Goal: Task Accomplishment & Management: Manage account settings

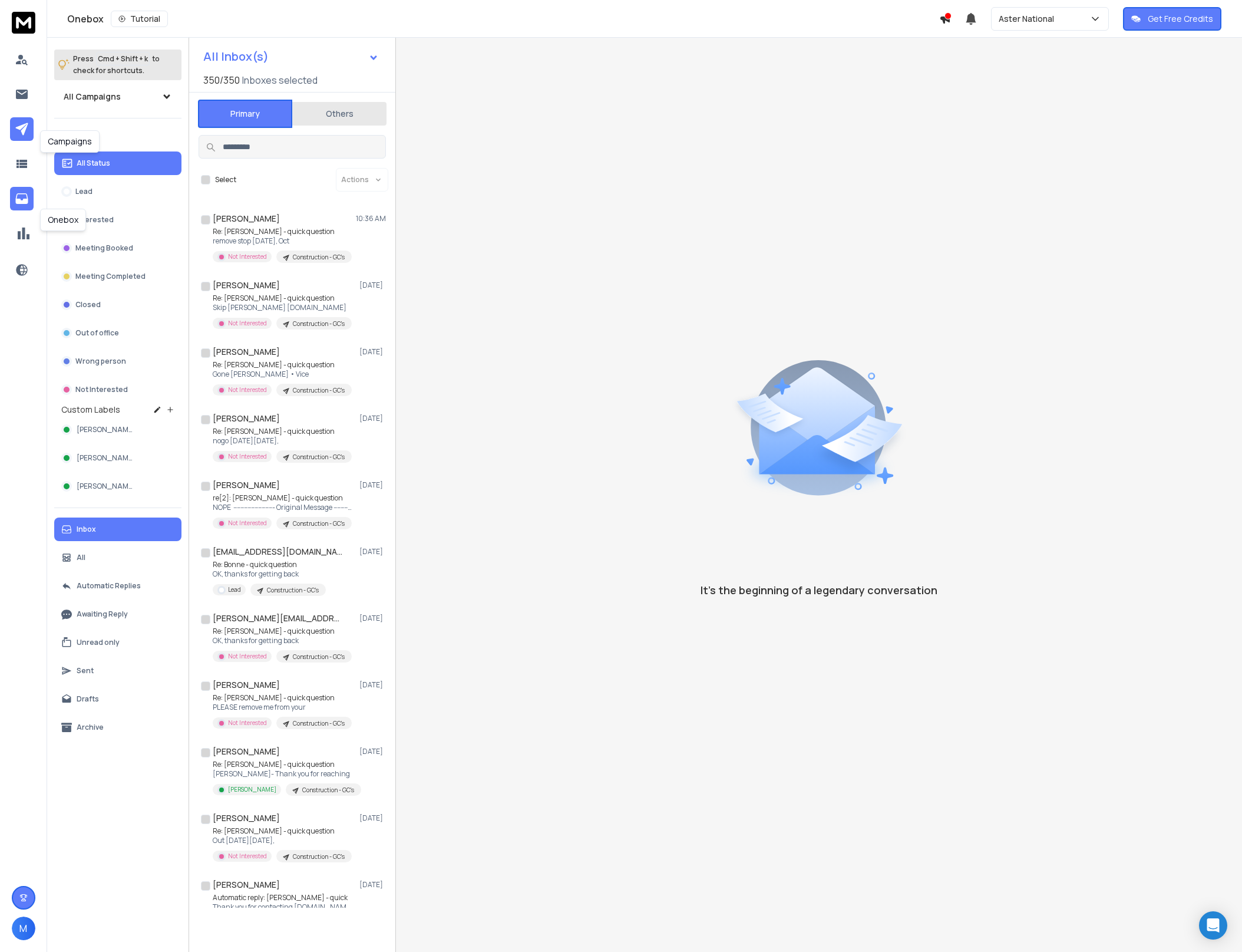
click at [23, 136] on icon at bounding box center [22, 129] width 14 height 14
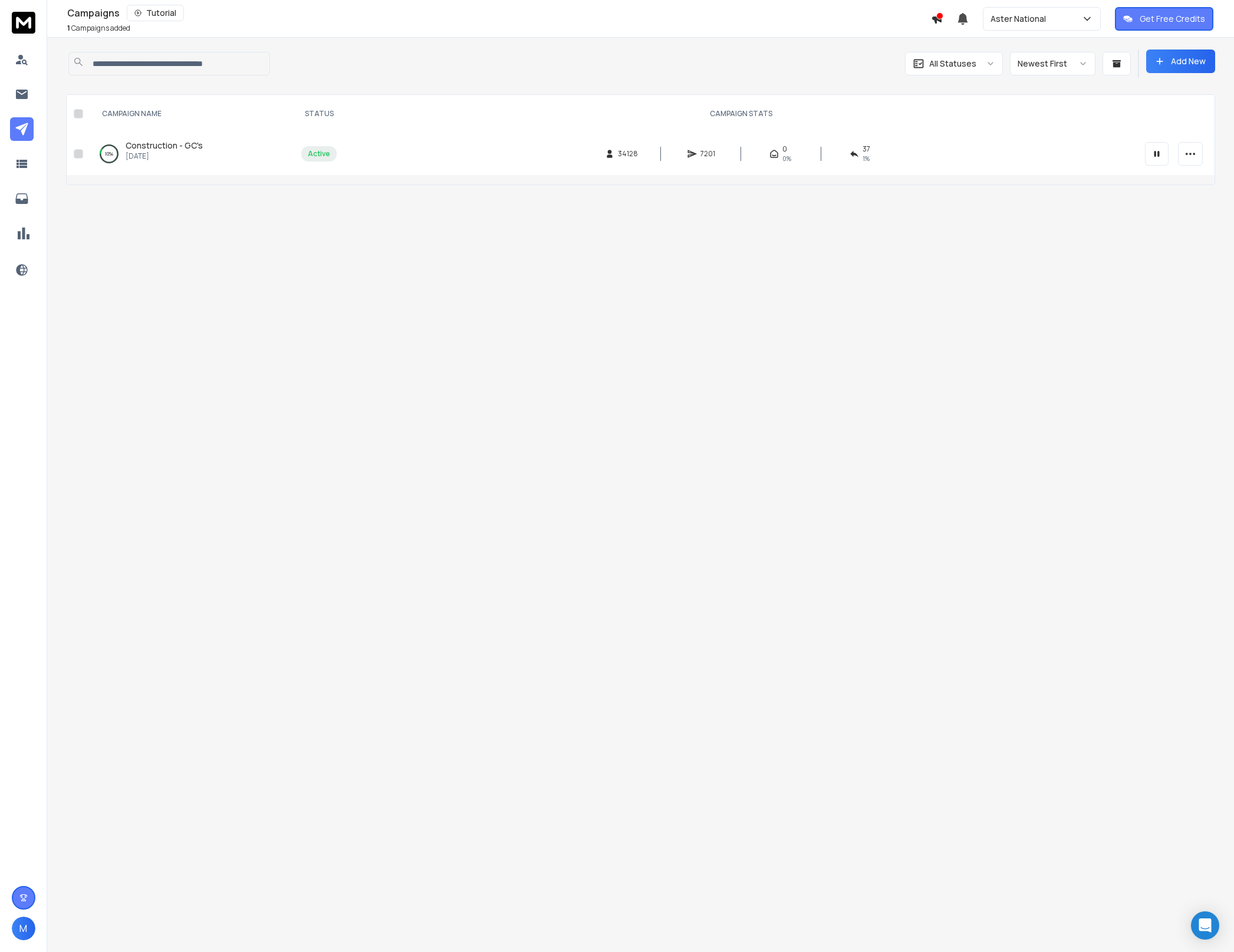
click at [172, 126] on th "CAMPAIGN NAME" at bounding box center [191, 114] width 206 height 38
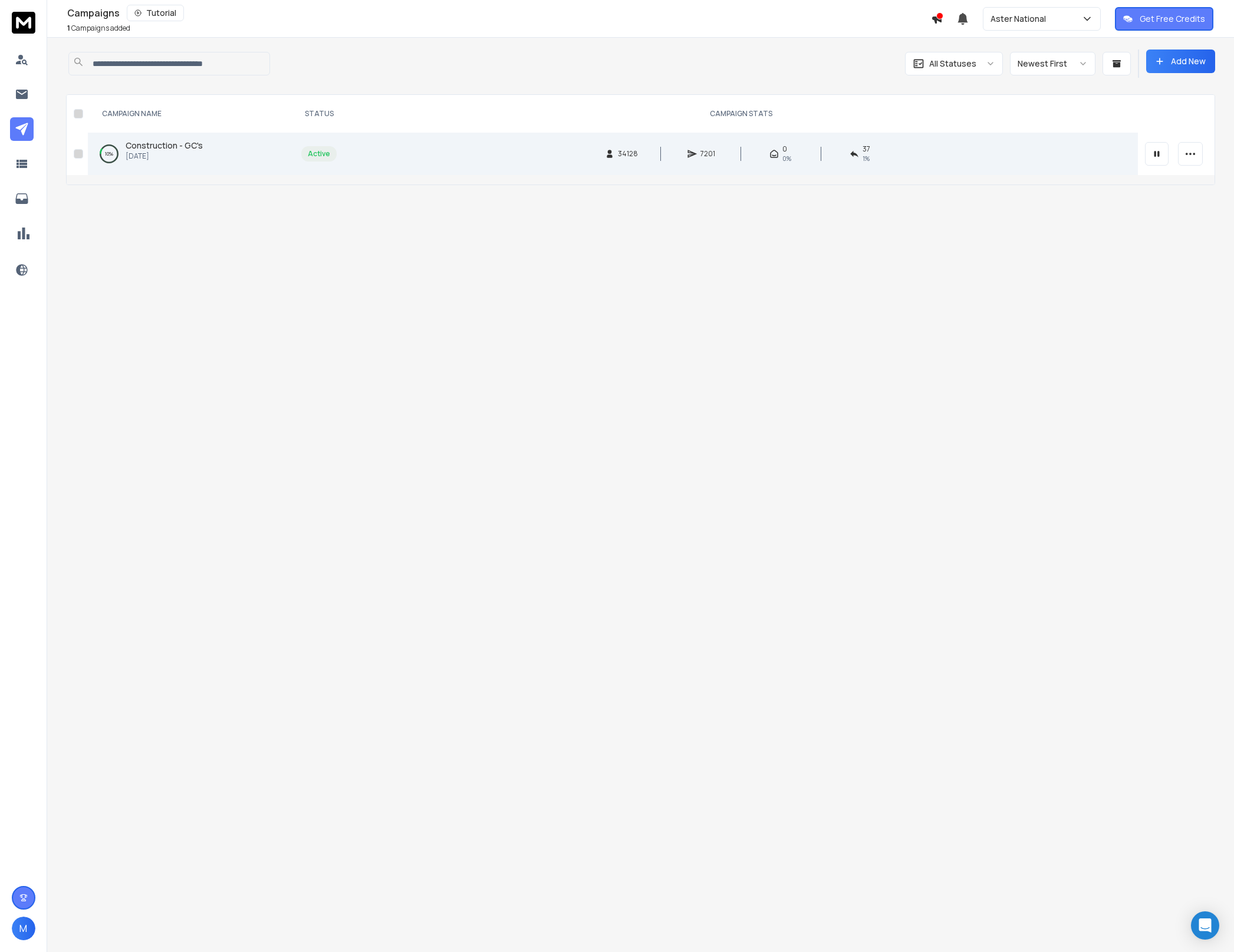
click at [172, 161] on p "[DATE]" at bounding box center [164, 156] width 77 height 9
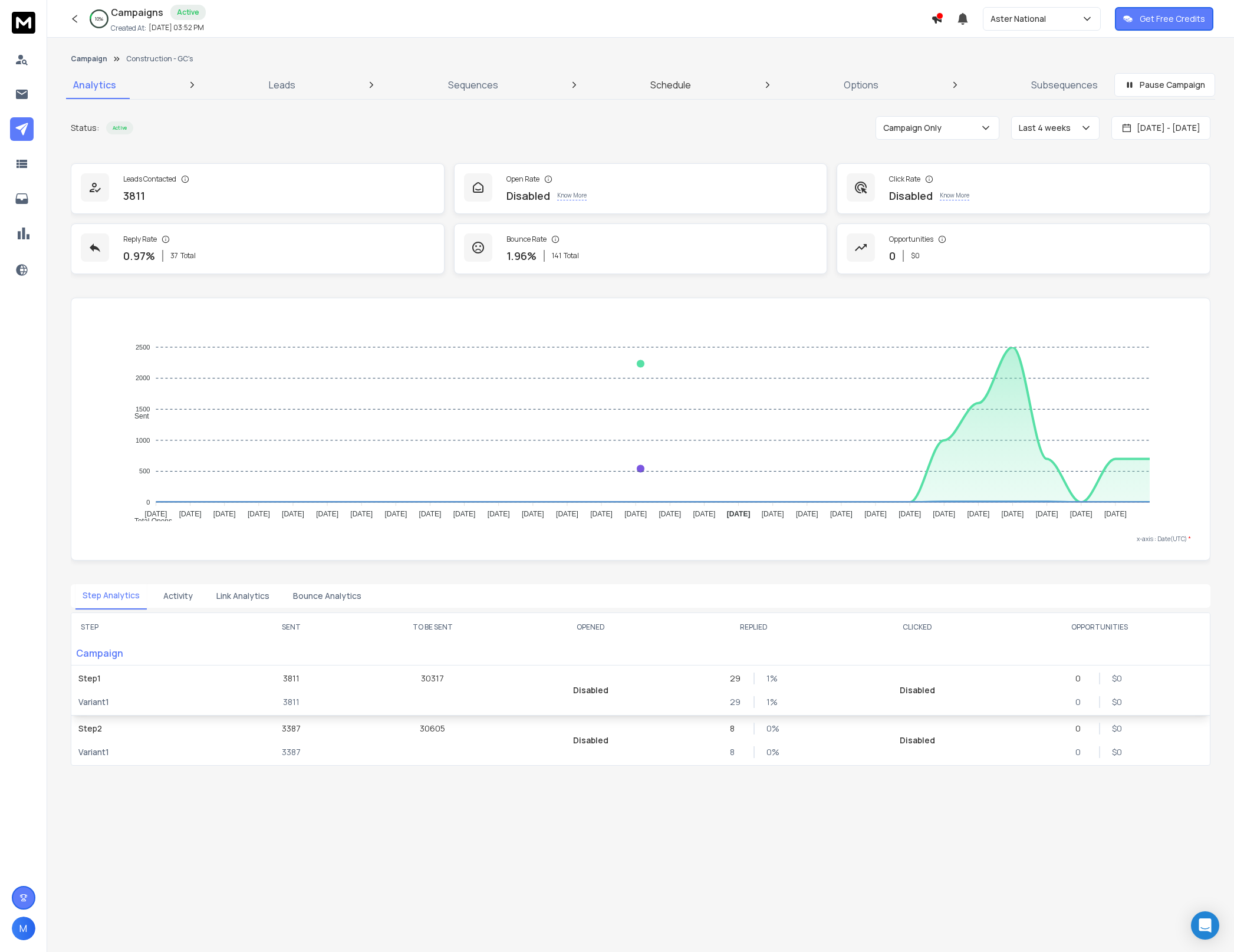
click at [654, 92] on p "Schedule" at bounding box center [671, 85] width 41 height 14
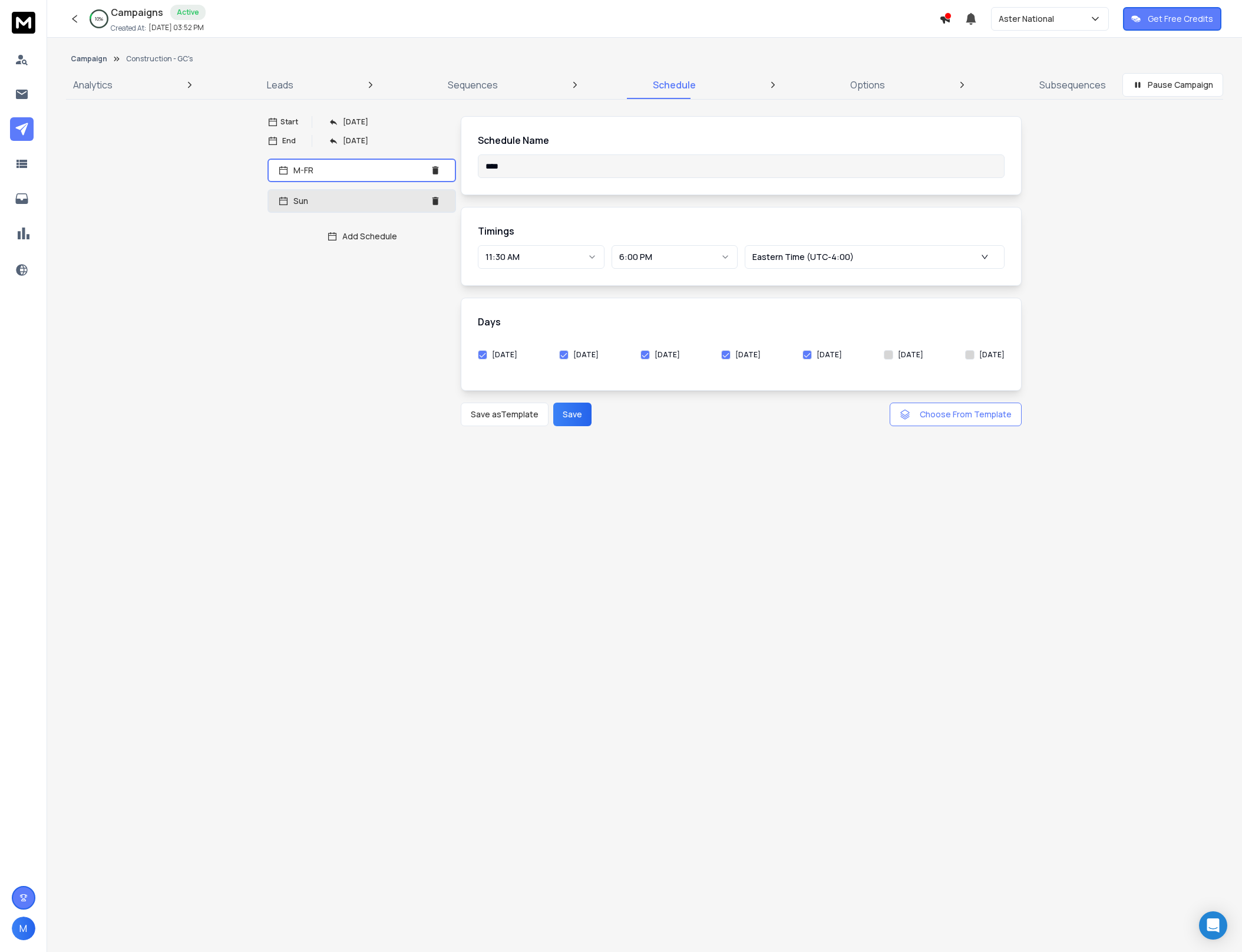
click at [372, 207] on p "Sun" at bounding box center [359, 201] width 132 height 12
select select "********"
type input "***"
click at [380, 176] on p "M-FR" at bounding box center [359, 170] width 132 height 12
select select "********"
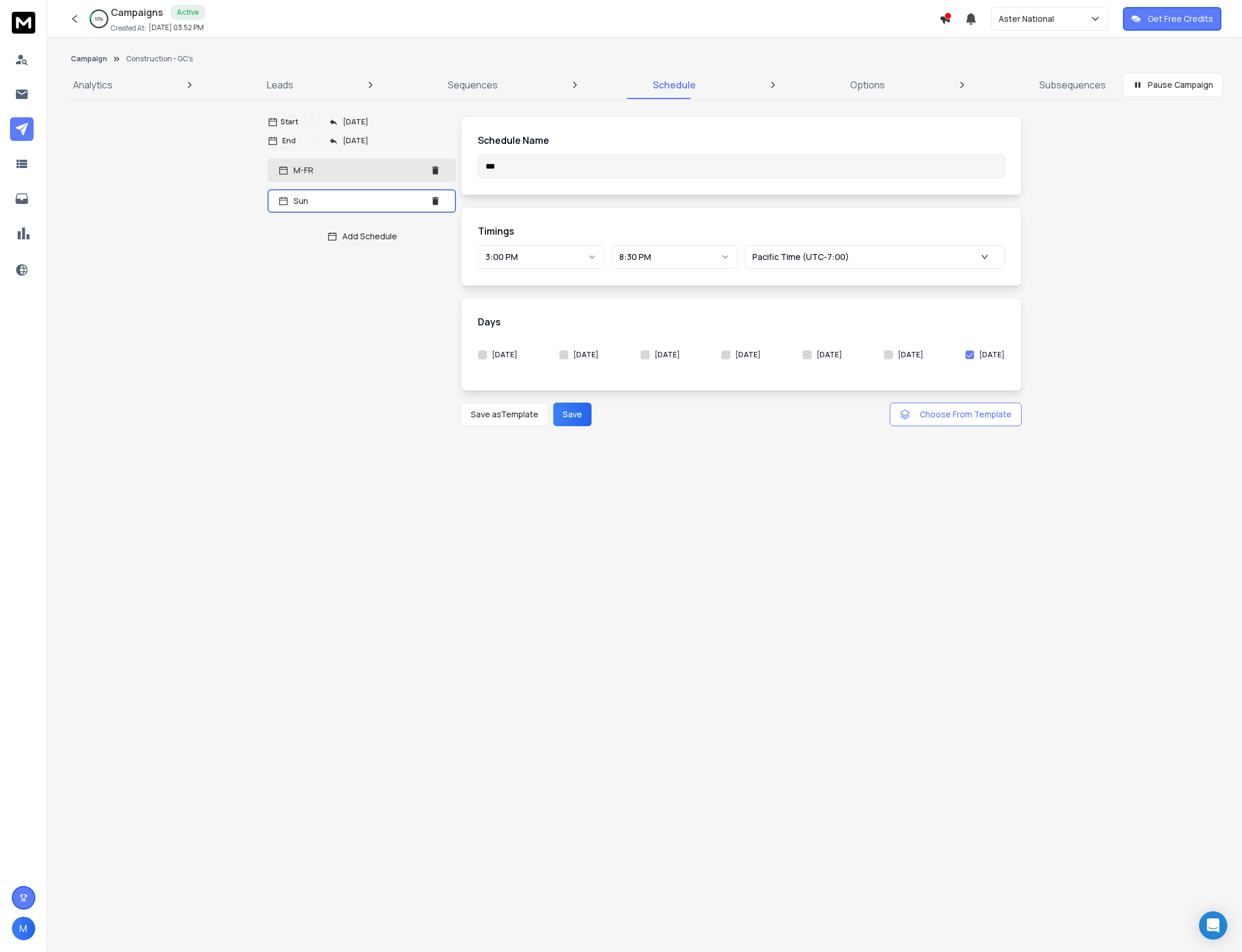
type input "****"
click at [597, 261] on icon "button" at bounding box center [592, 257] width 9 height 9
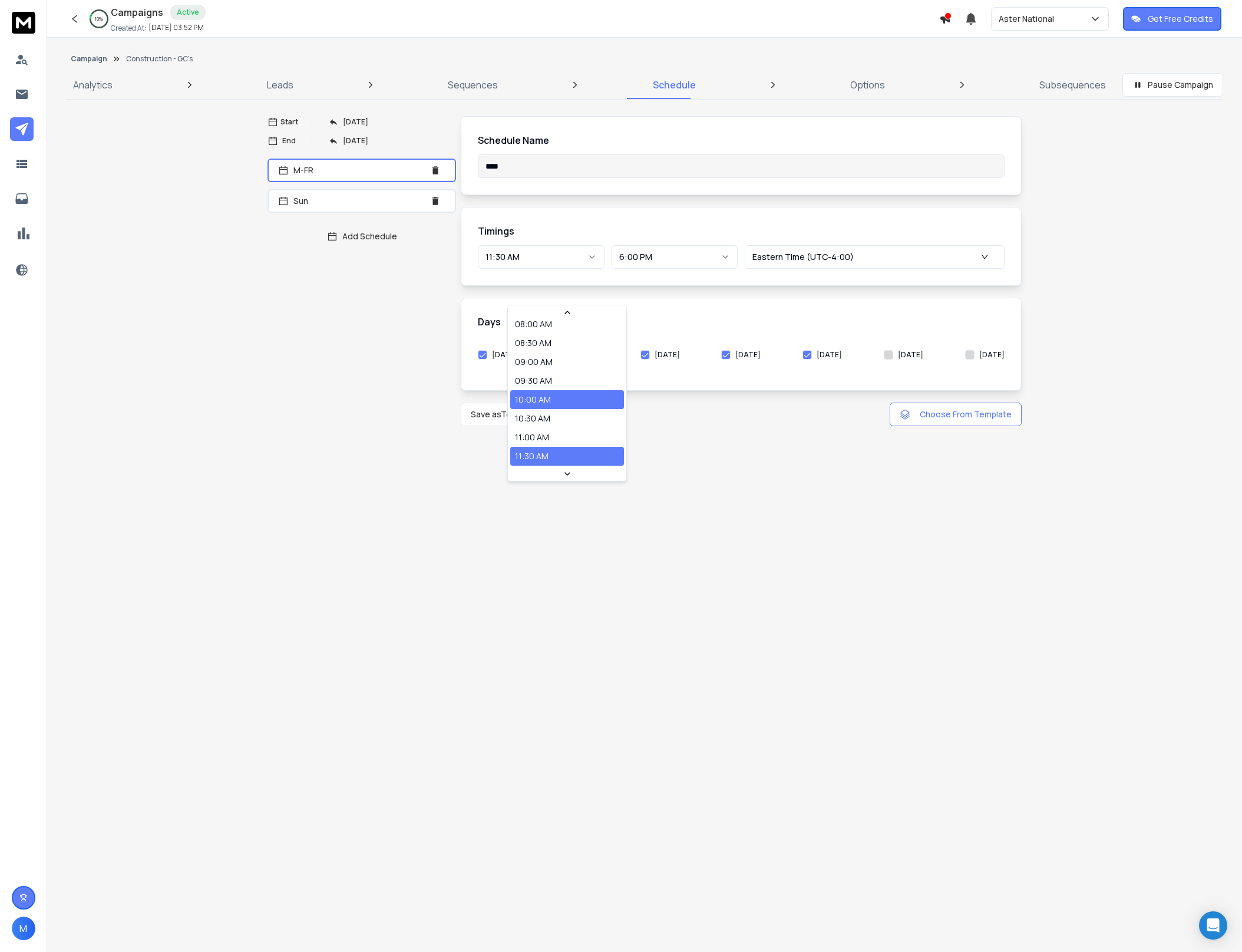
scroll to position [304, 0]
click at [597, 261] on icon "button" at bounding box center [592, 257] width 9 height 9
select select "********"
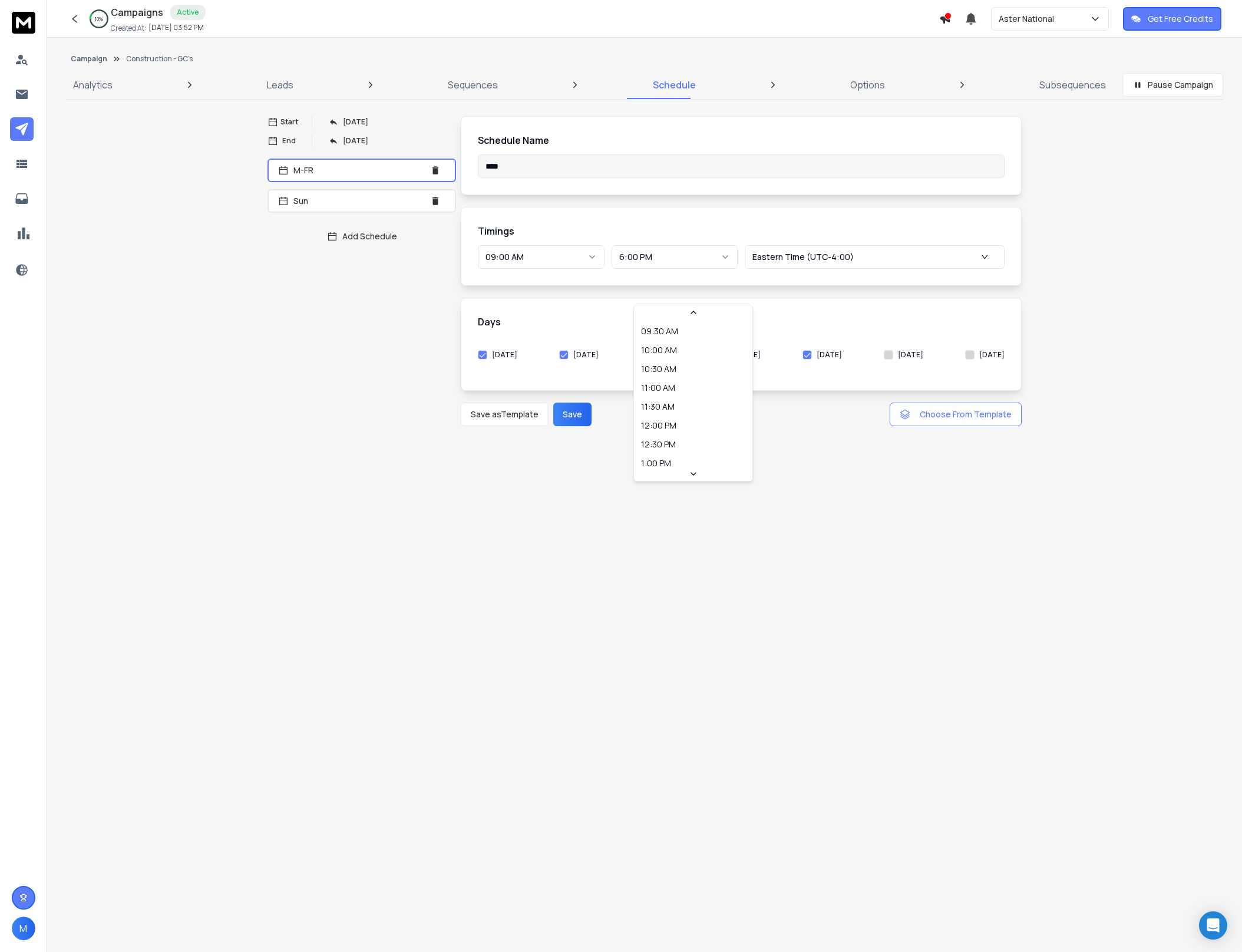
click at [730, 261] on icon "button" at bounding box center [725, 257] width 9 height 9
select select "********"
click at [745, 338] on div "Days [DATE] [DATE] [DATE] [DATE] [DATE] [DATE] [DATE]" at bounding box center [741, 344] width 561 height 93
click at [592, 426] on button "Save" at bounding box center [572, 414] width 38 height 23
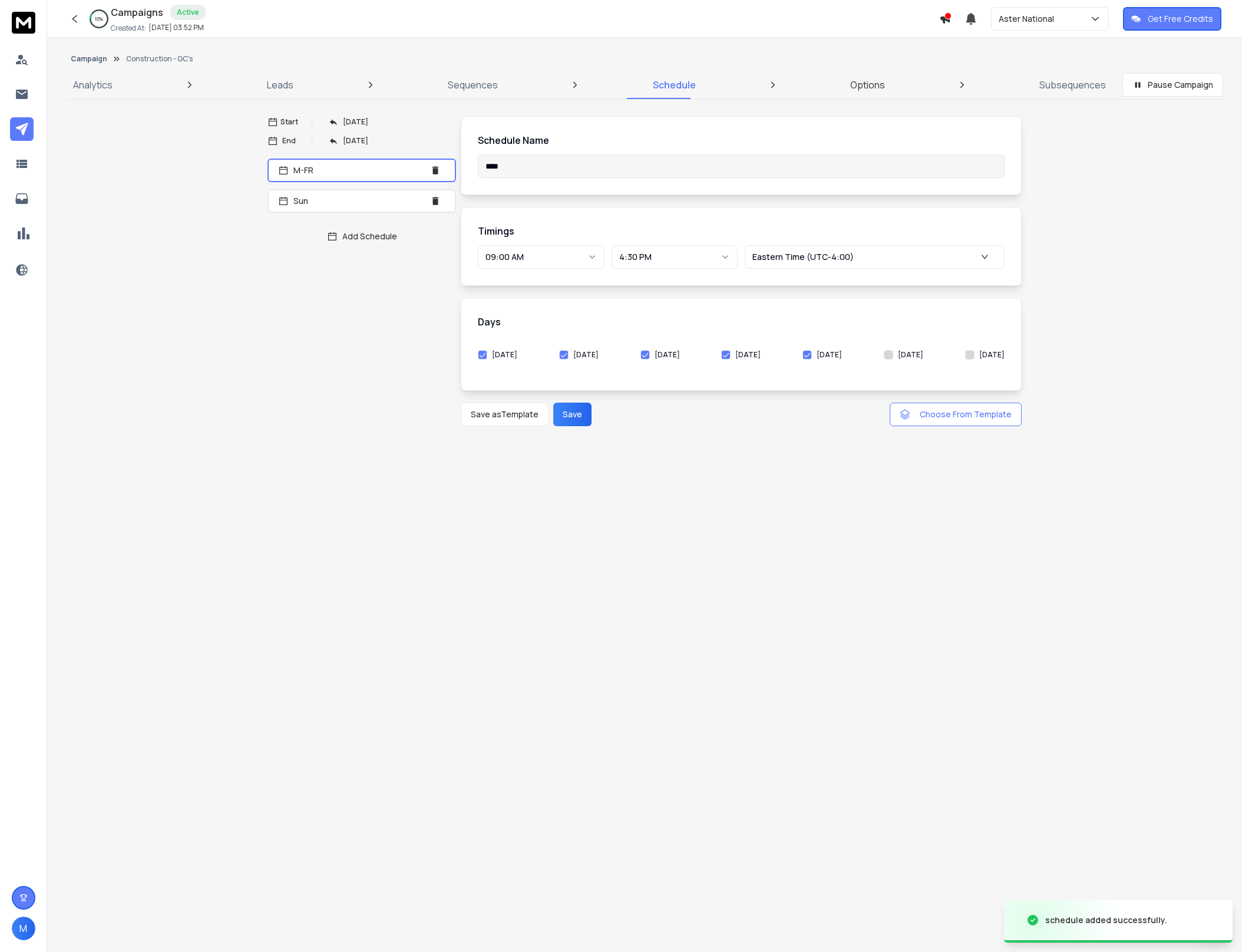
click at [856, 92] on p "Options" at bounding box center [867, 85] width 34 height 14
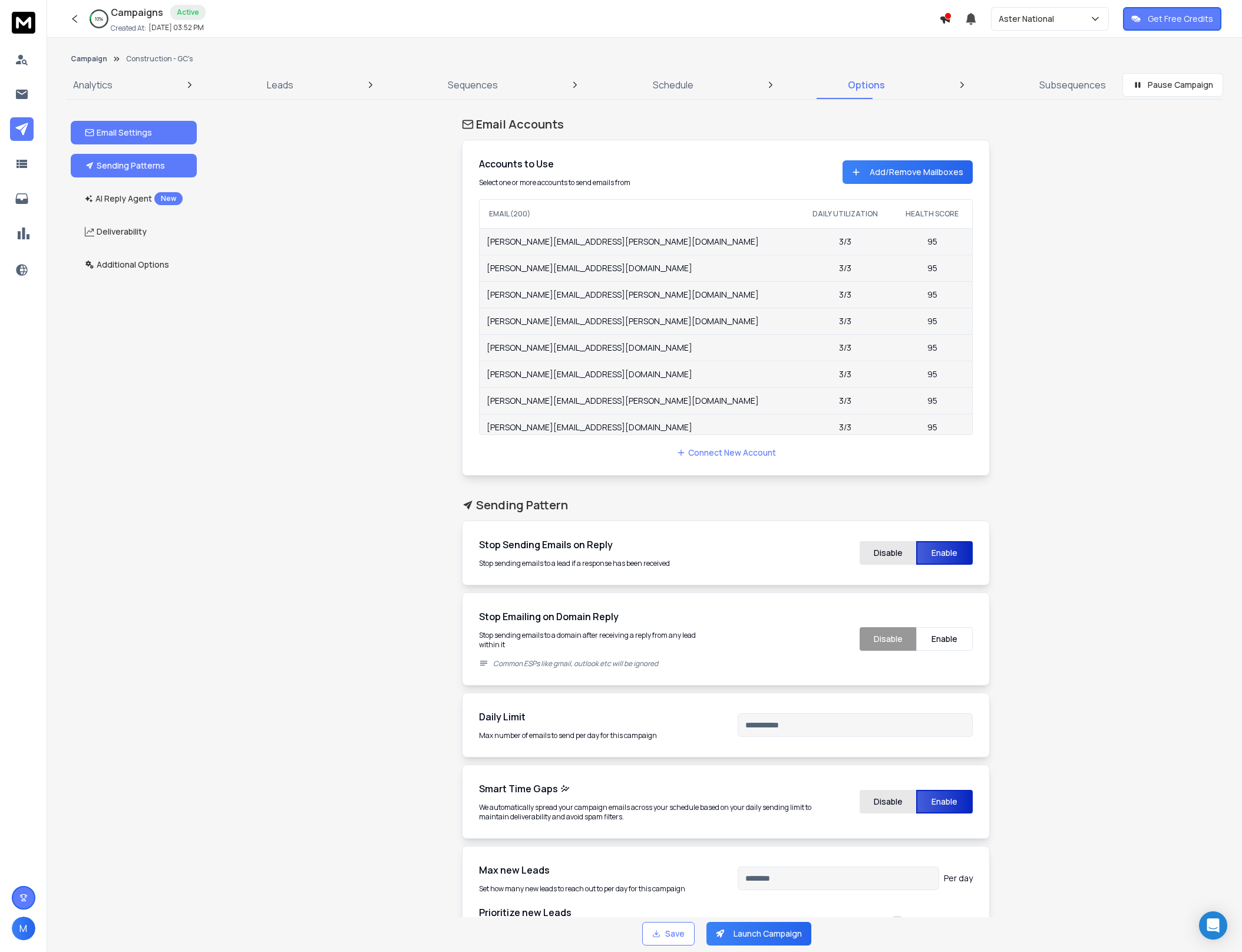
click at [156, 172] on p "Sending Patterns" at bounding box center [124, 166] width 80 height 12
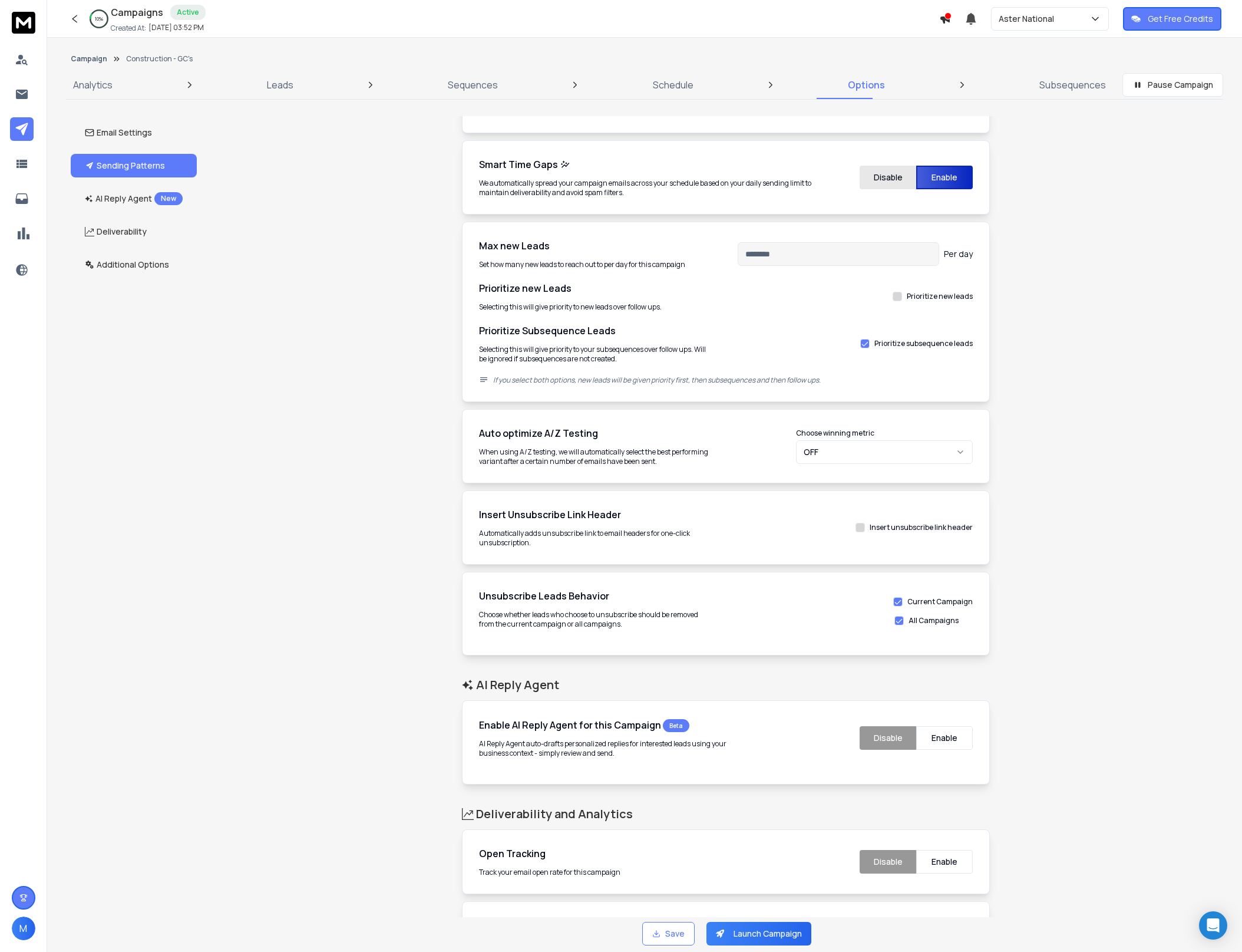
scroll to position [620, 0]
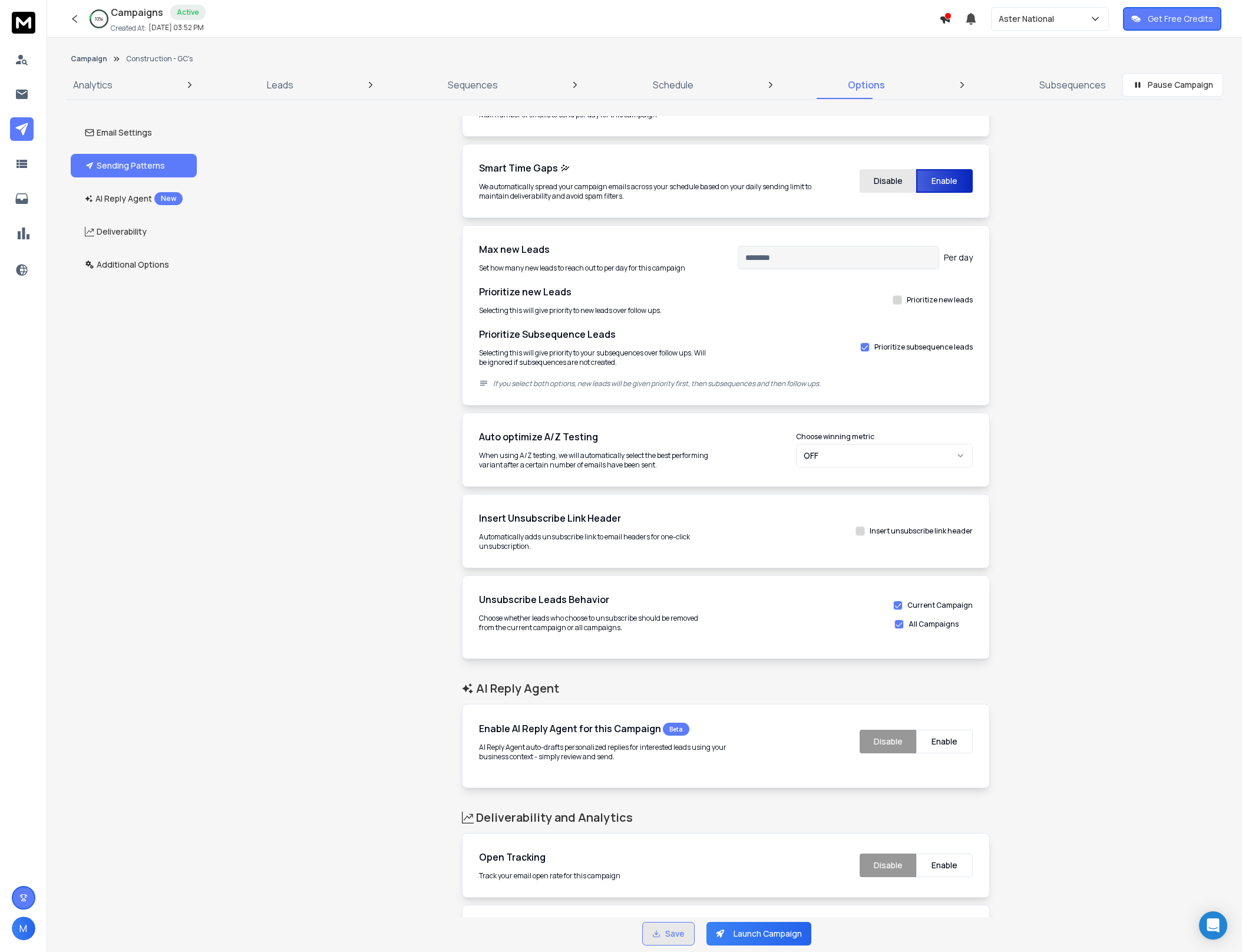
click at [678, 933] on button "Save" at bounding box center [668, 933] width 53 height 23
click at [666, 92] on p "Schedule" at bounding box center [673, 85] width 41 height 14
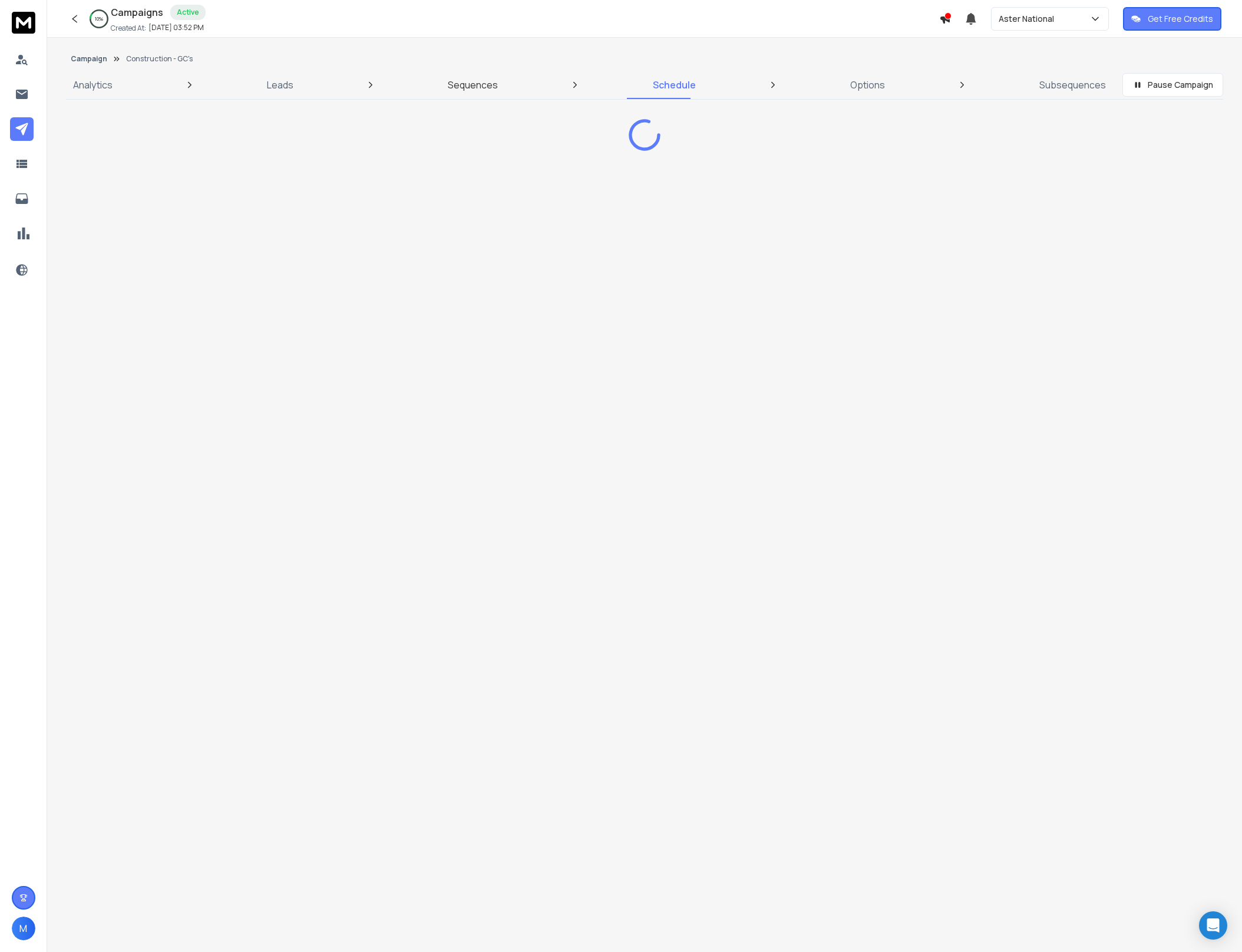
click at [467, 92] on p "Sequences" at bounding box center [473, 85] width 50 height 14
click at [276, 91] on p "Leads" at bounding box center [280, 85] width 27 height 14
click at [112, 87] on p "Analytics" at bounding box center [92, 85] width 40 height 14
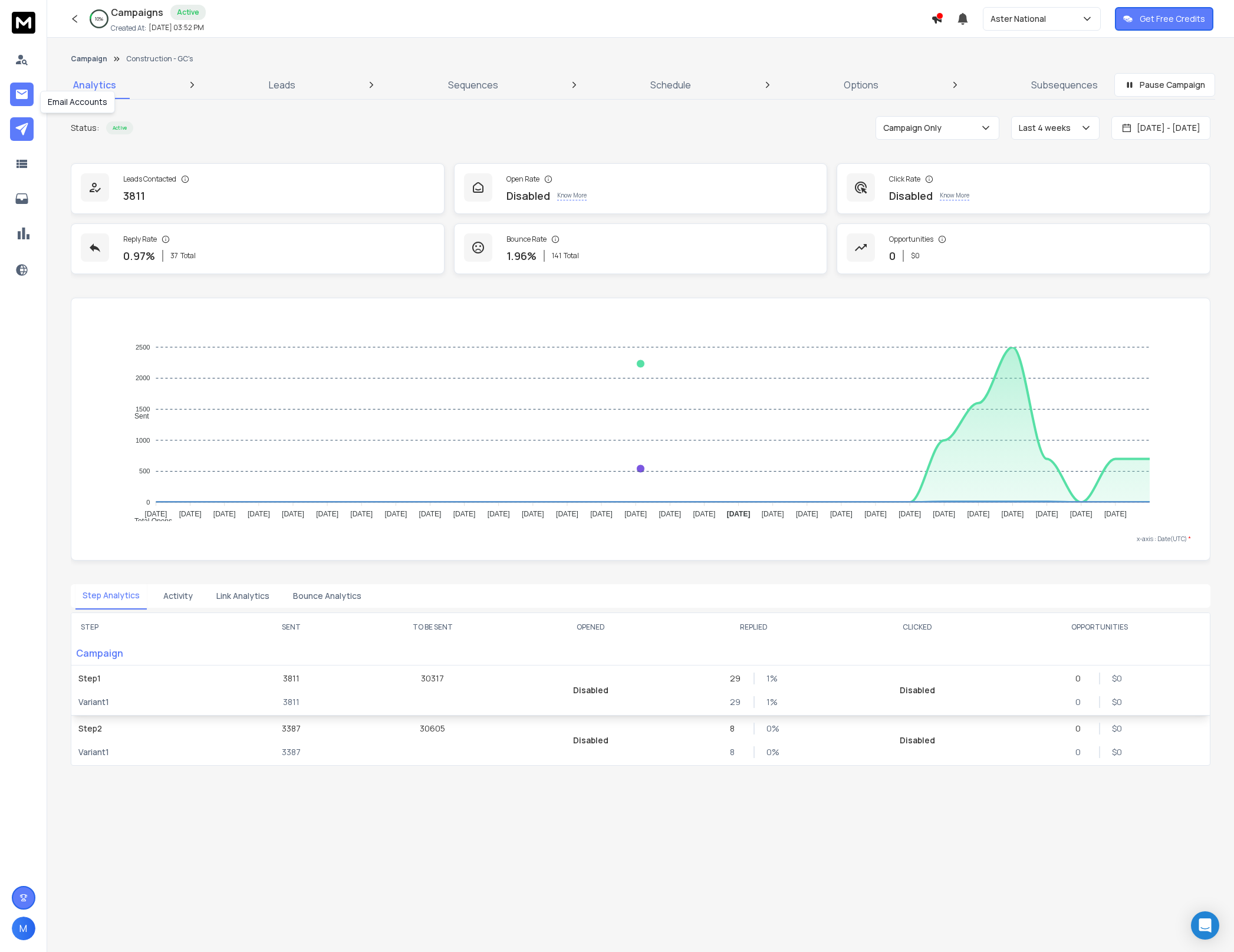
click at [27, 99] on icon at bounding box center [21, 94] width 12 height 9
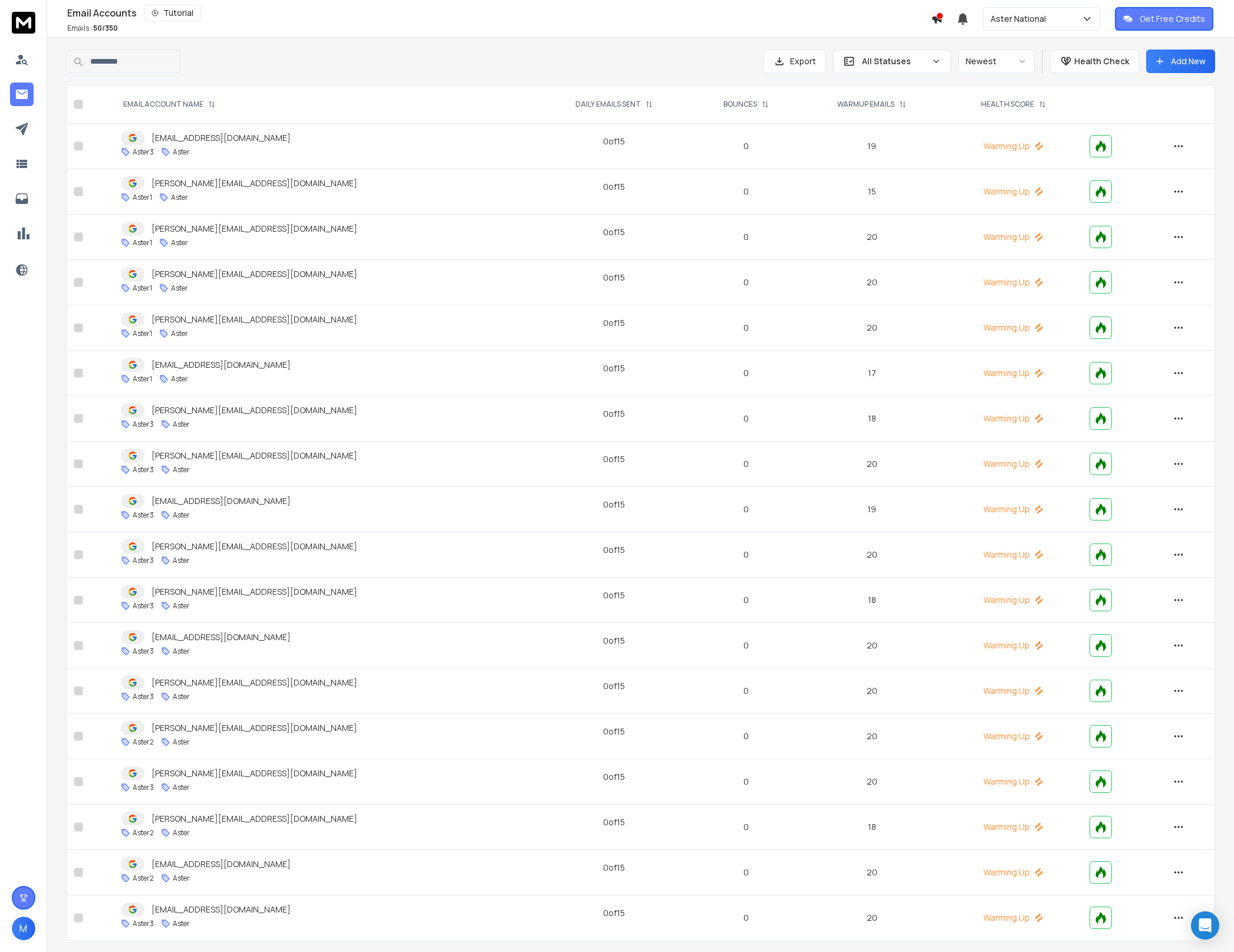
click at [891, 67] on p "All Statuses" at bounding box center [894, 61] width 65 height 12
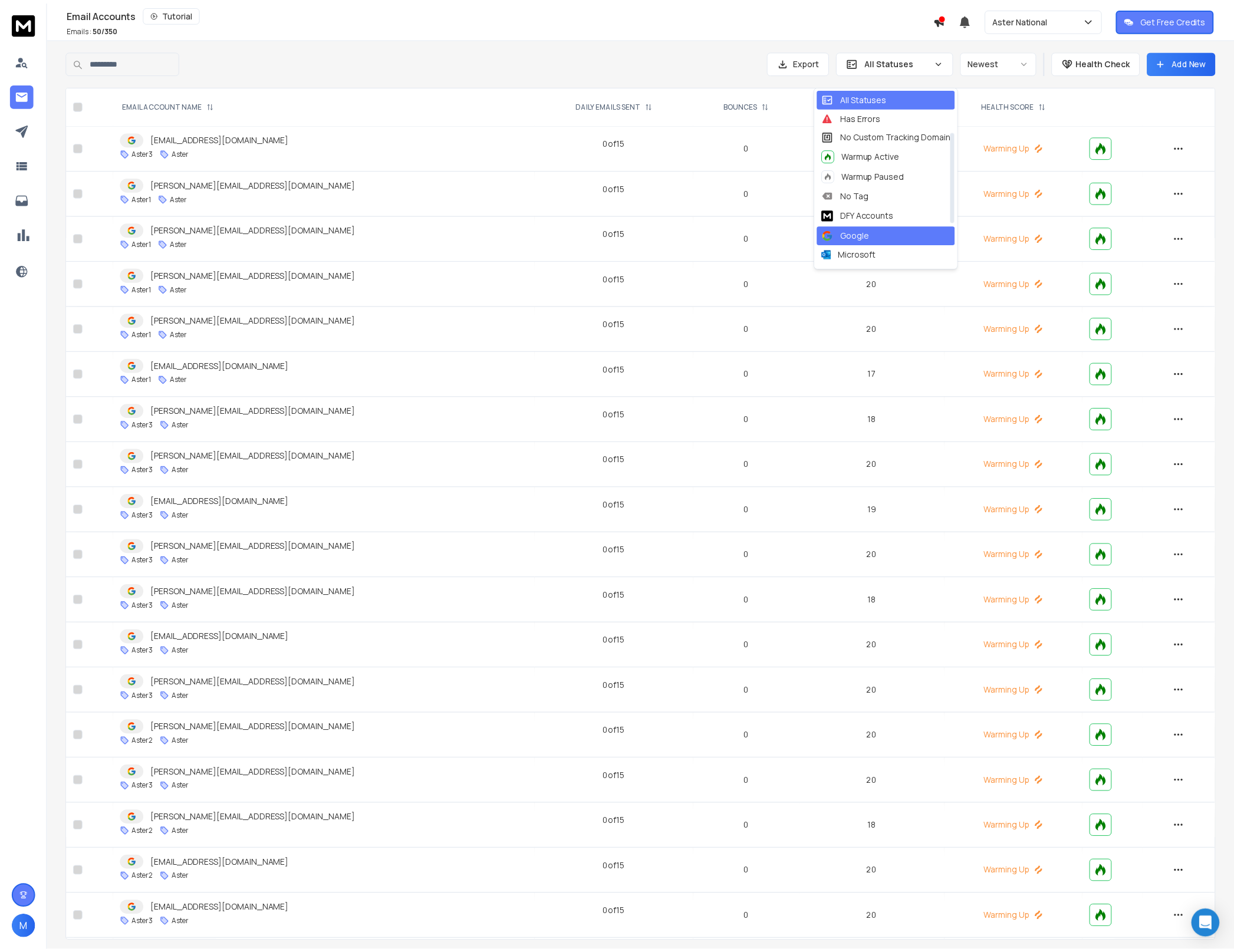
scroll to position [166, 0]
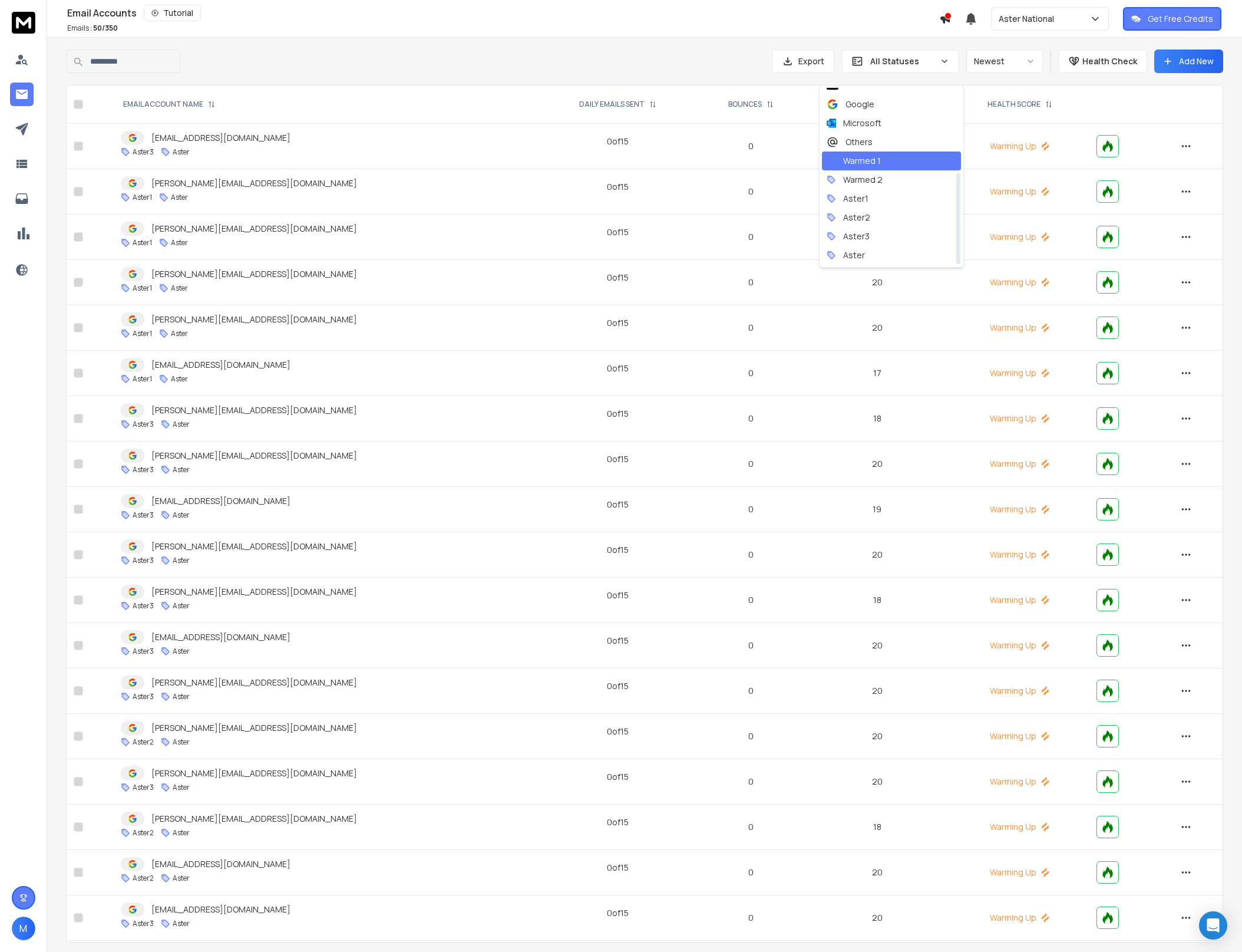
click at [892, 152] on div "Warmed 1" at bounding box center [892, 161] width 139 height 19
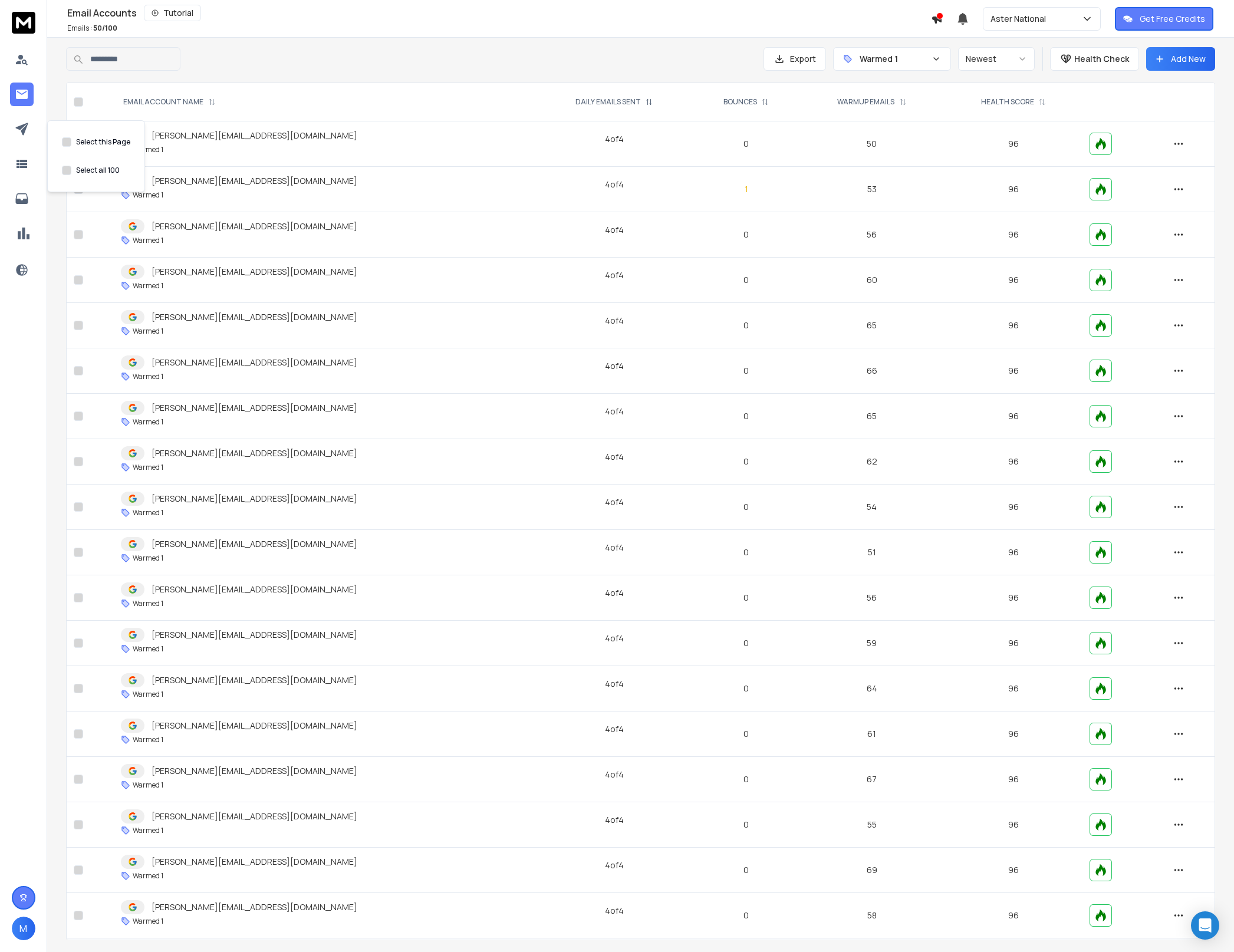
click at [72, 175] on button "Select this Page" at bounding box center [66, 170] width 9 height 9
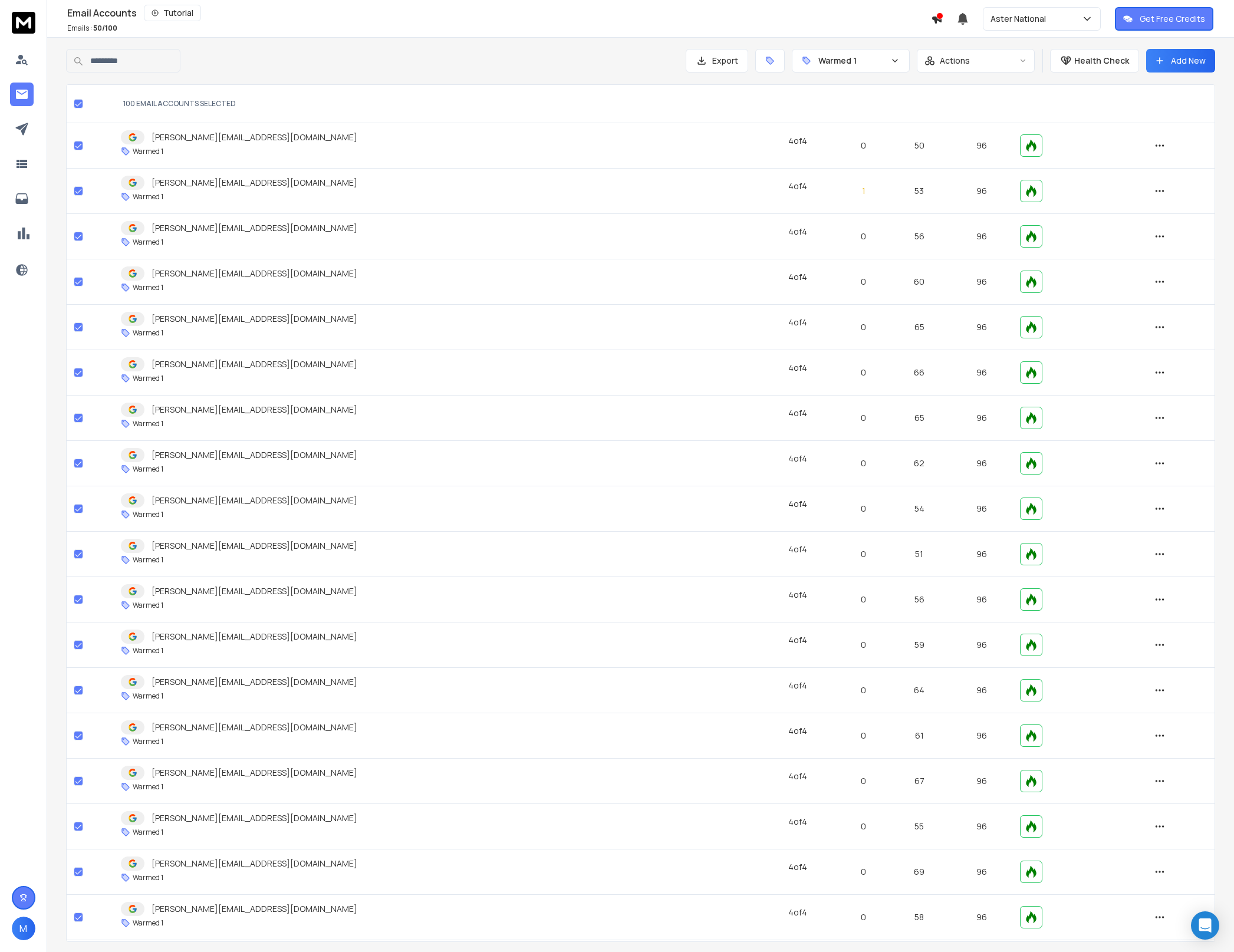
scroll to position [0, 0]
click at [513, 66] on div at bounding box center [372, 61] width 613 height 23
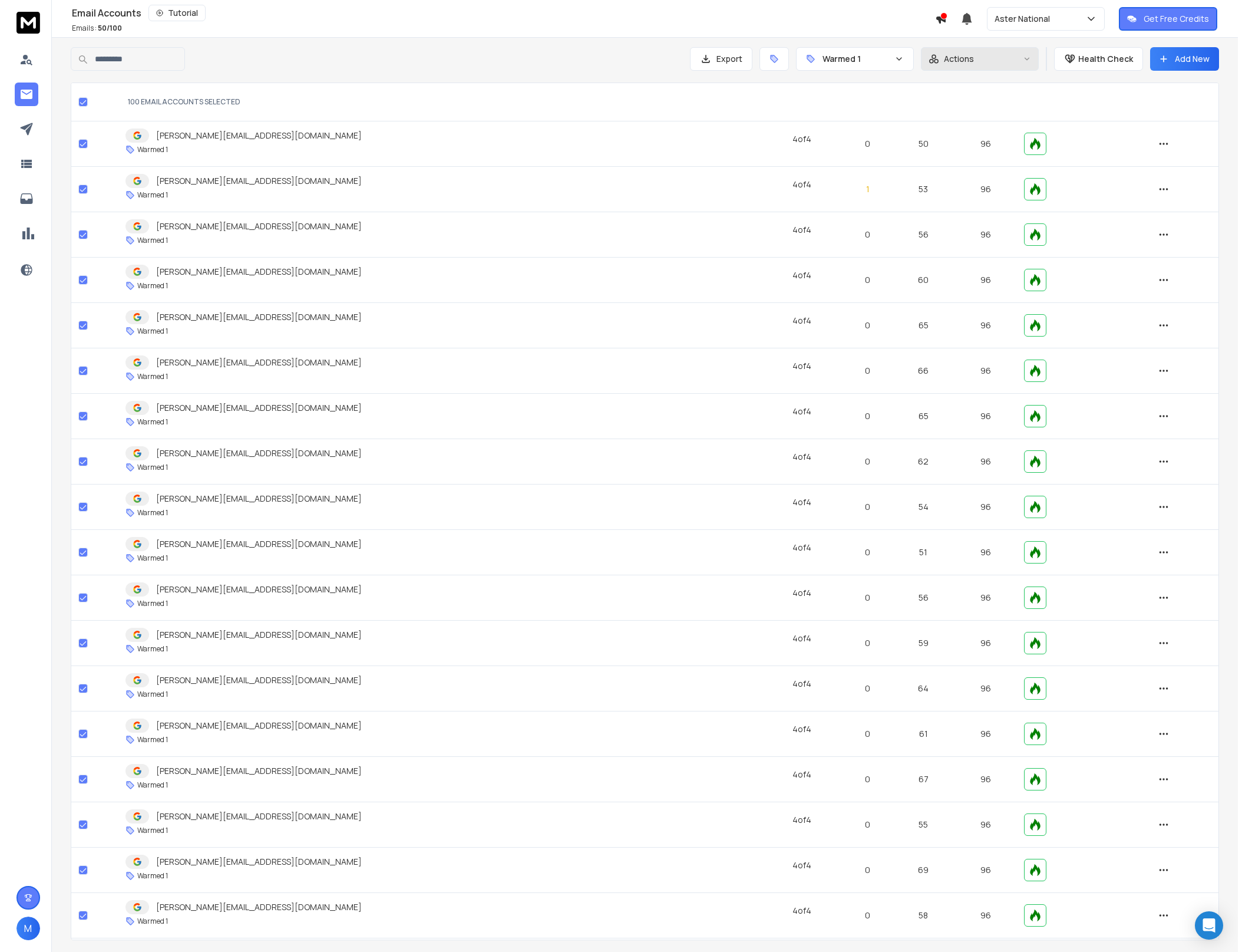
scroll to position [1, 0]
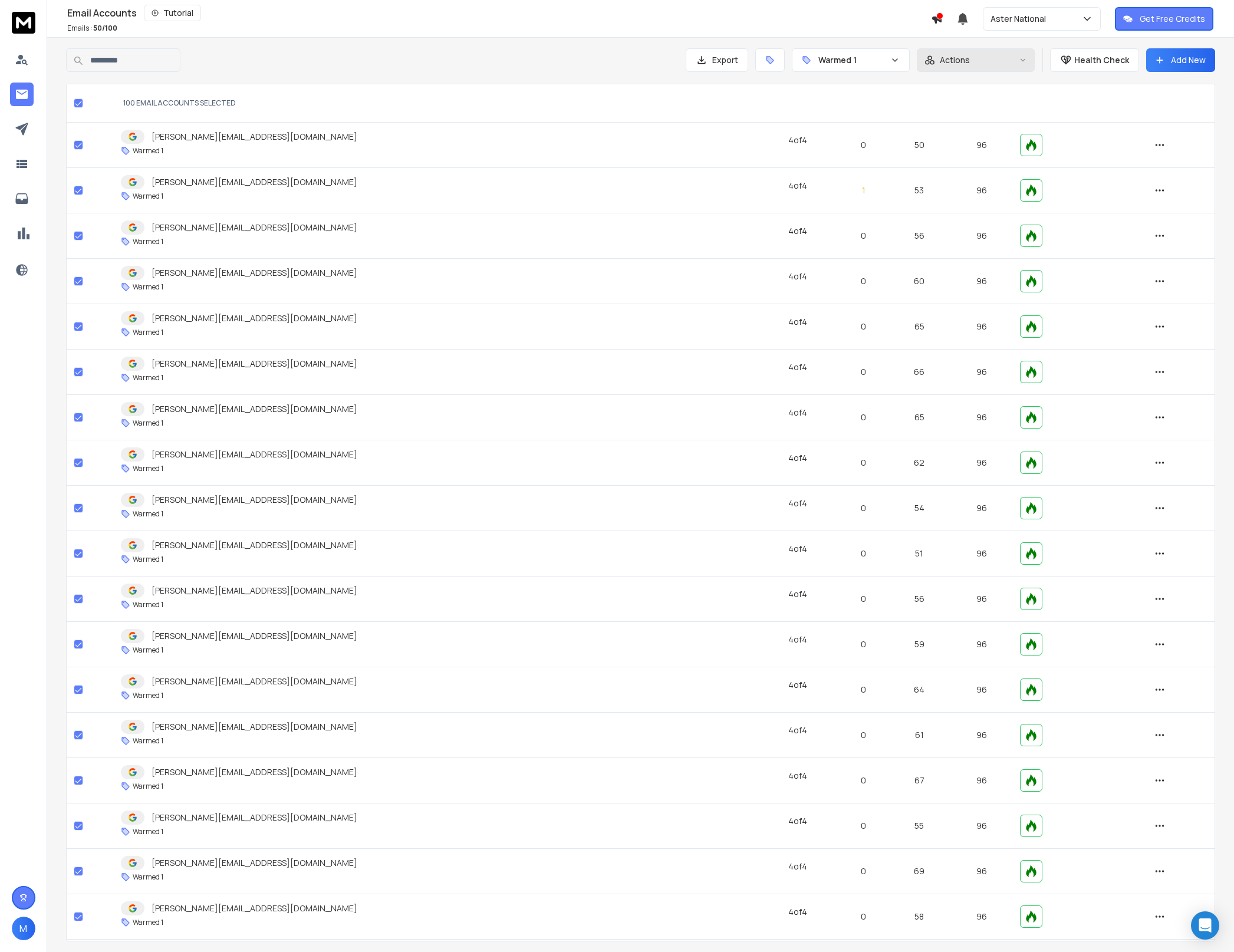
click at [971, 66] on div "Actions" at bounding box center [969, 60] width 90 height 12
click at [946, 99] on div "Bulk Edit" at bounding box center [937, 96] width 50 height 12
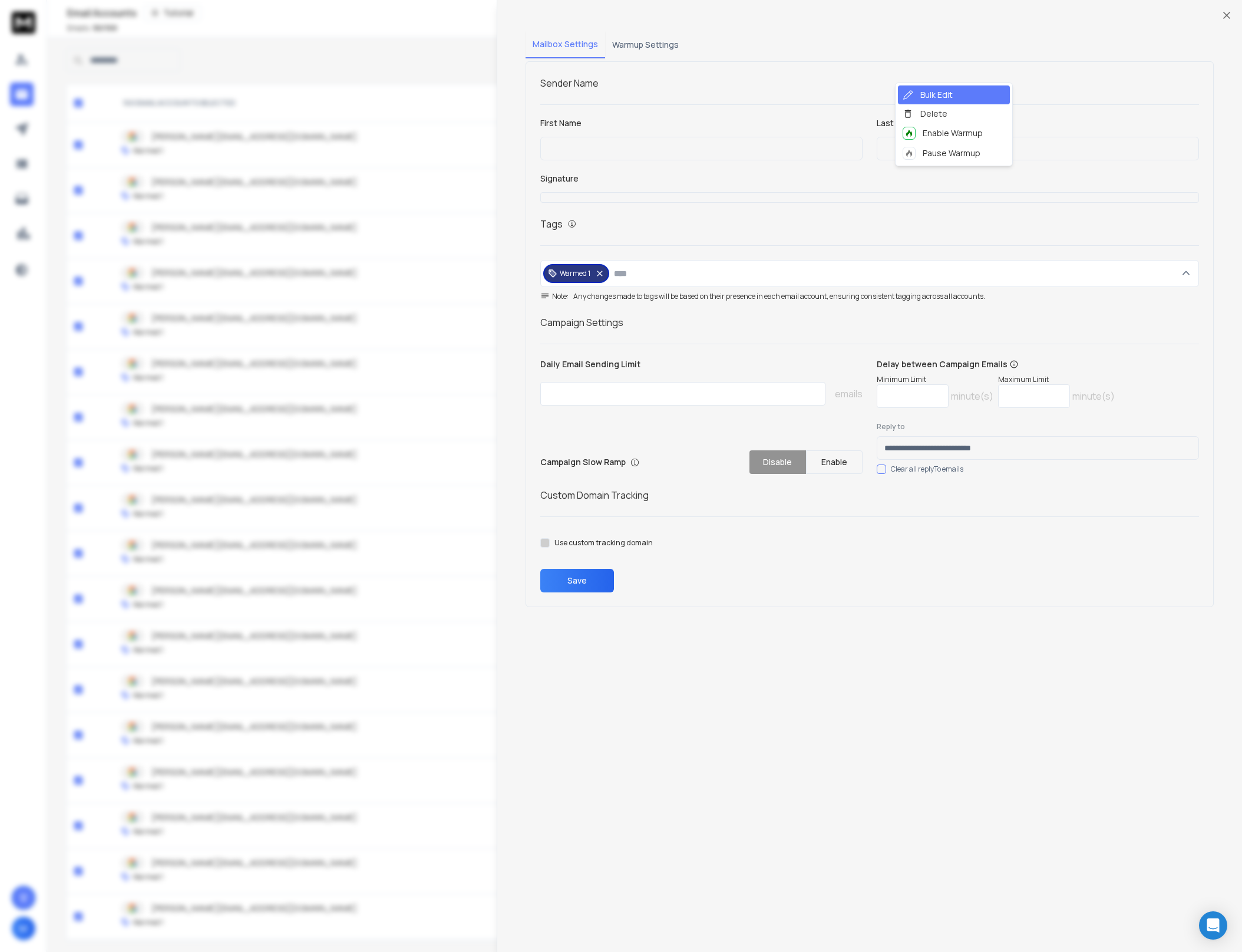
scroll to position [3, 0]
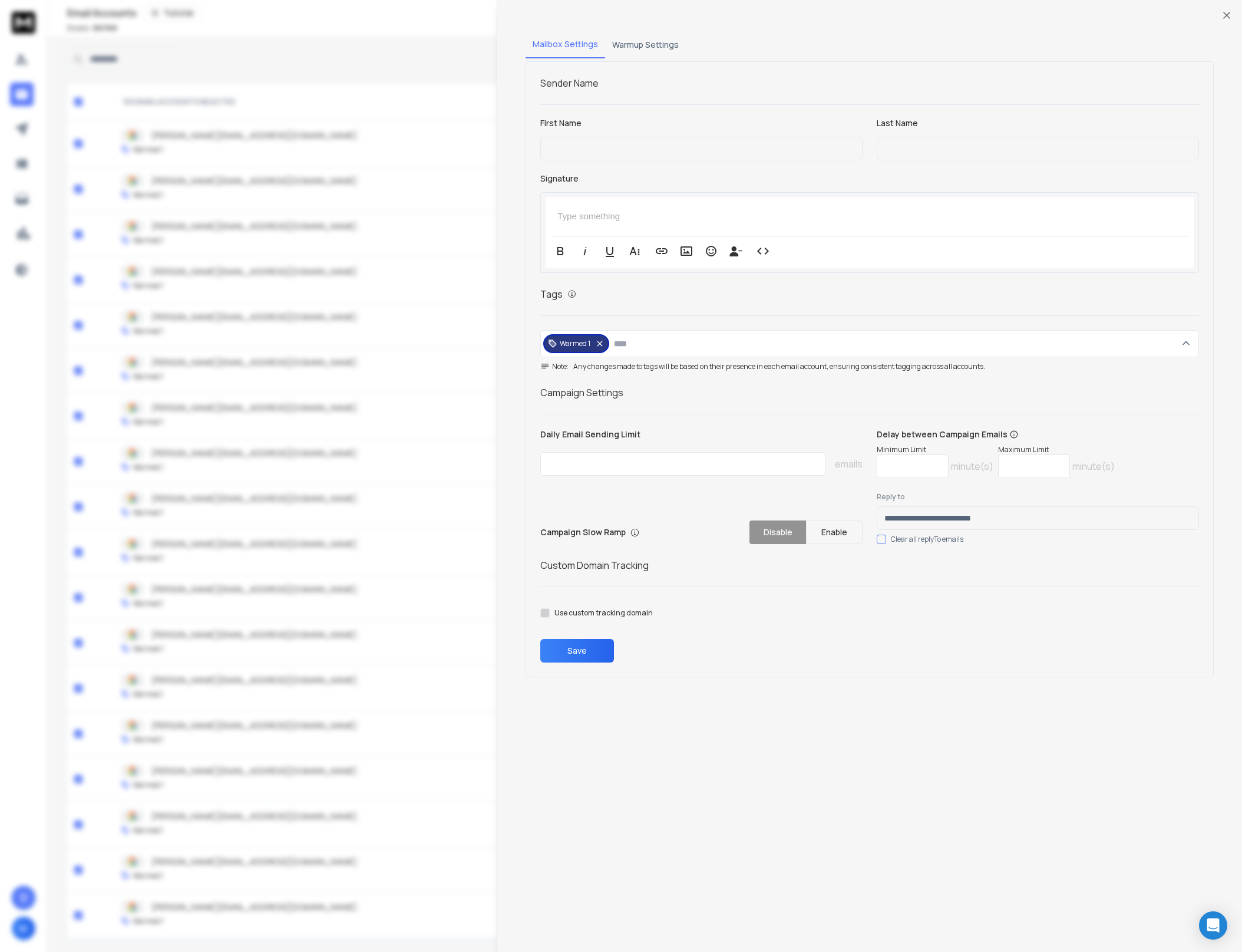
click at [644, 475] on input "number" at bounding box center [683, 464] width 285 height 23
type input "**"
click at [590, 663] on button "Save" at bounding box center [577, 650] width 73 height 23
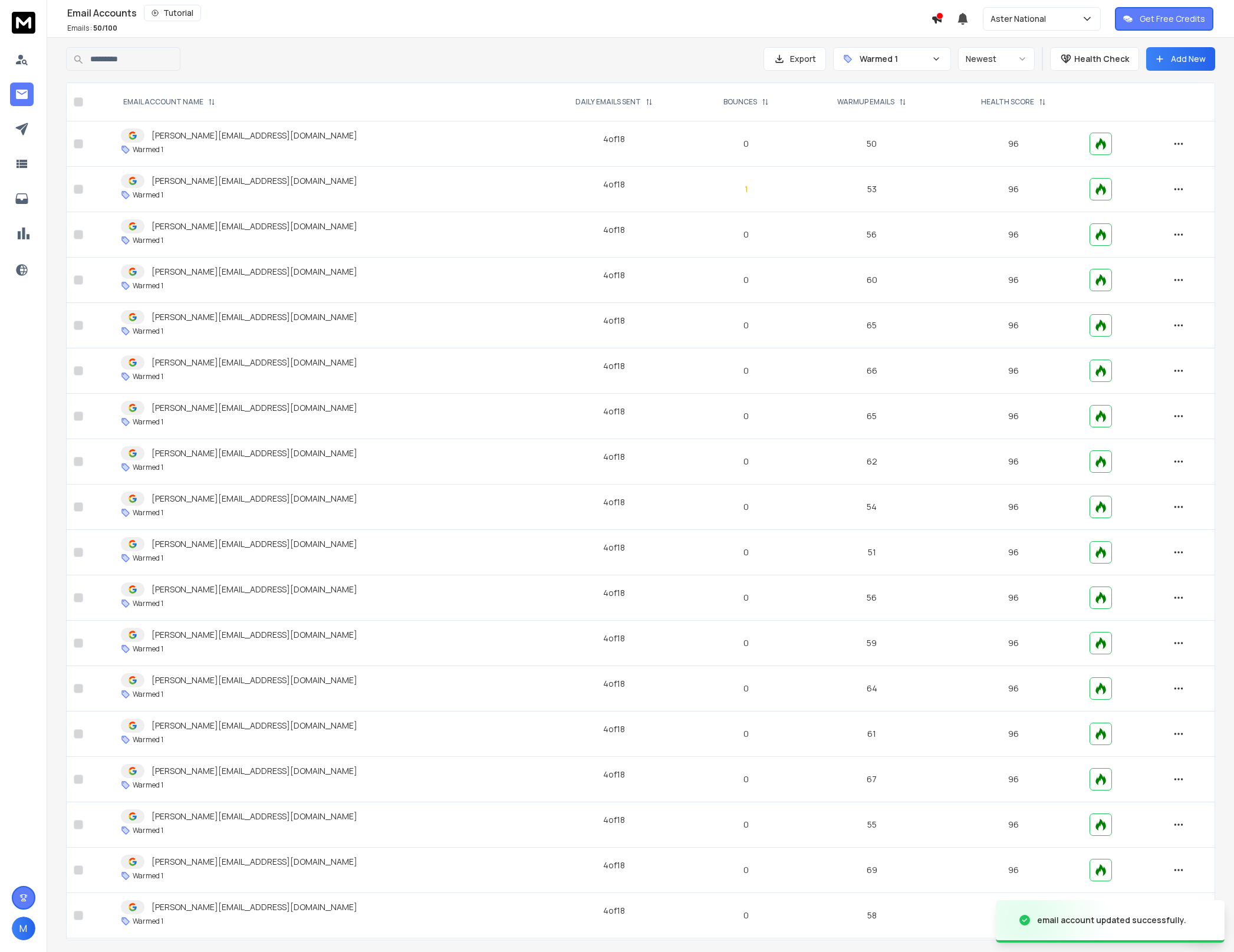
click at [894, 65] on p "Warmed 1" at bounding box center [892, 59] width 67 height 12
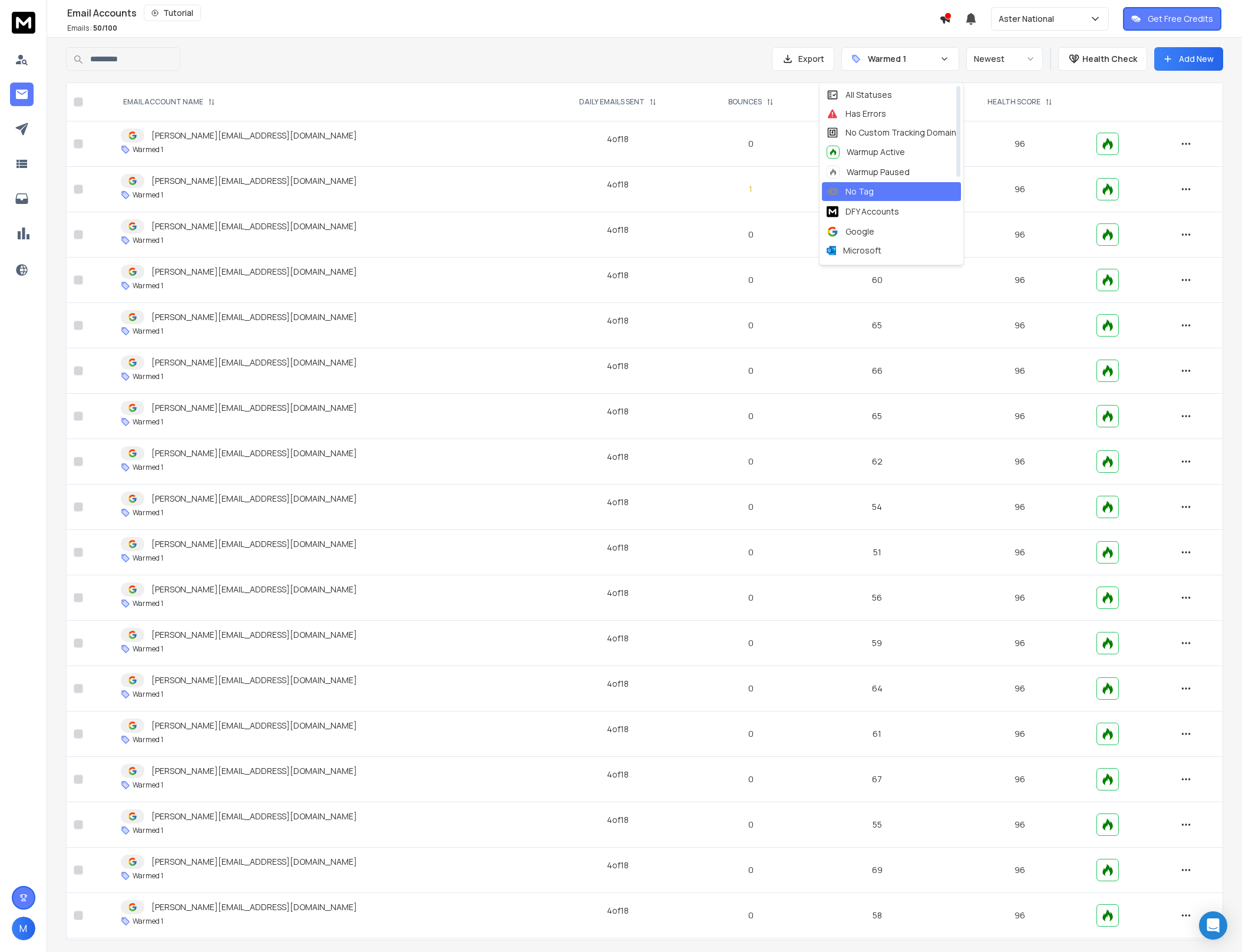
scroll to position [166, 0]
click at [895, 168] on div "Warmed 2" at bounding box center [892, 177] width 139 height 19
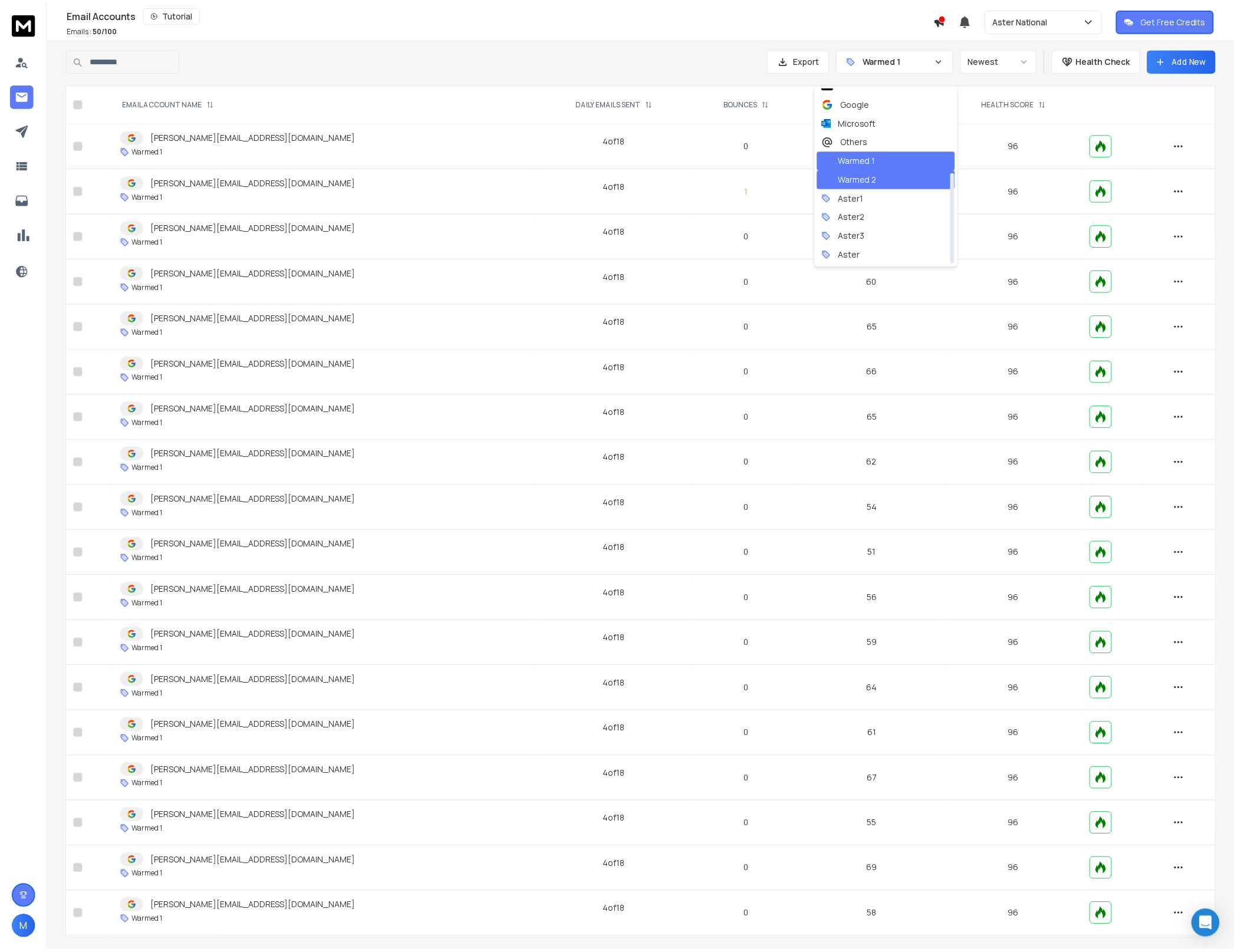
scroll to position [0, 0]
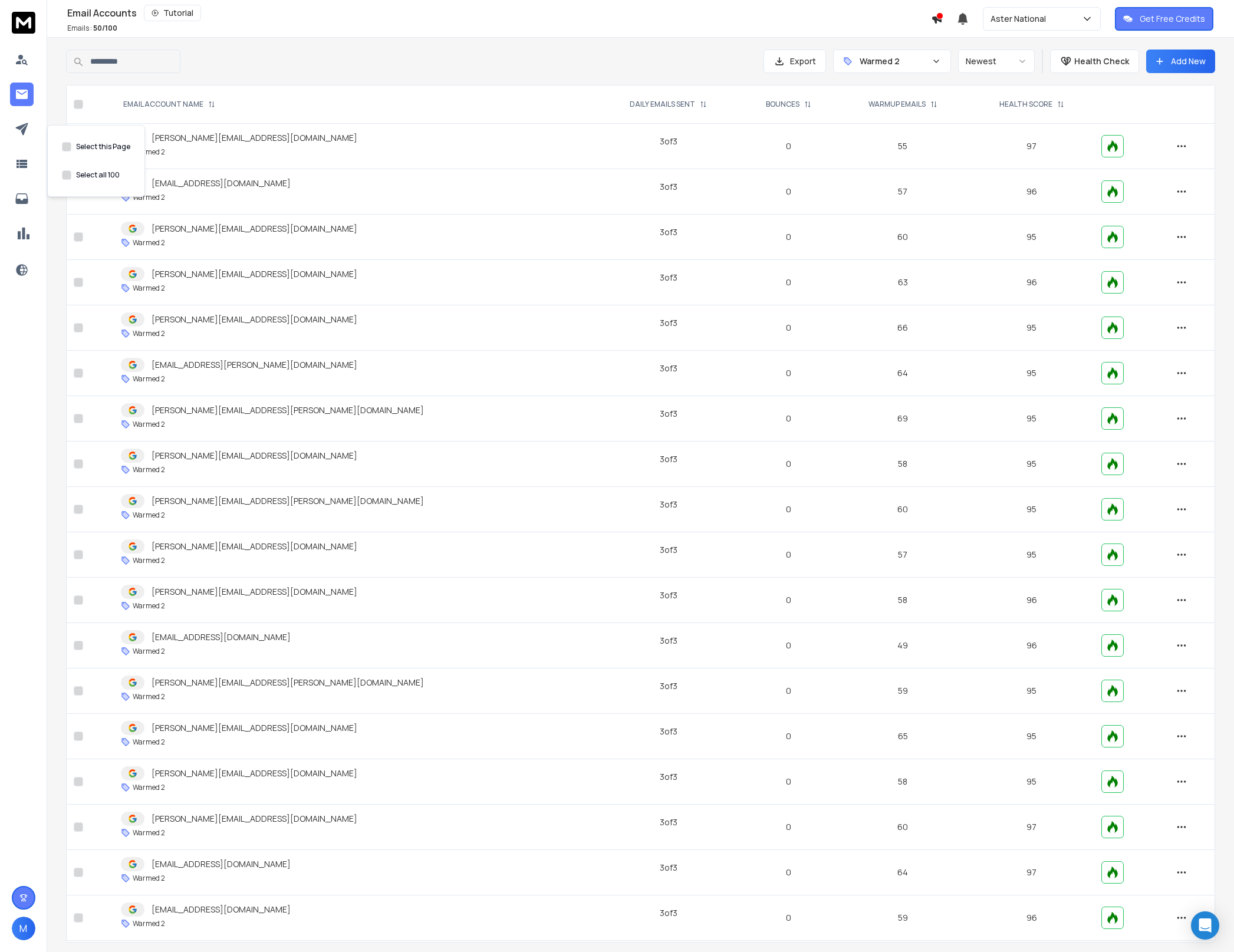
click at [68, 178] on button "Select this Page" at bounding box center [66, 175] width 9 height 9
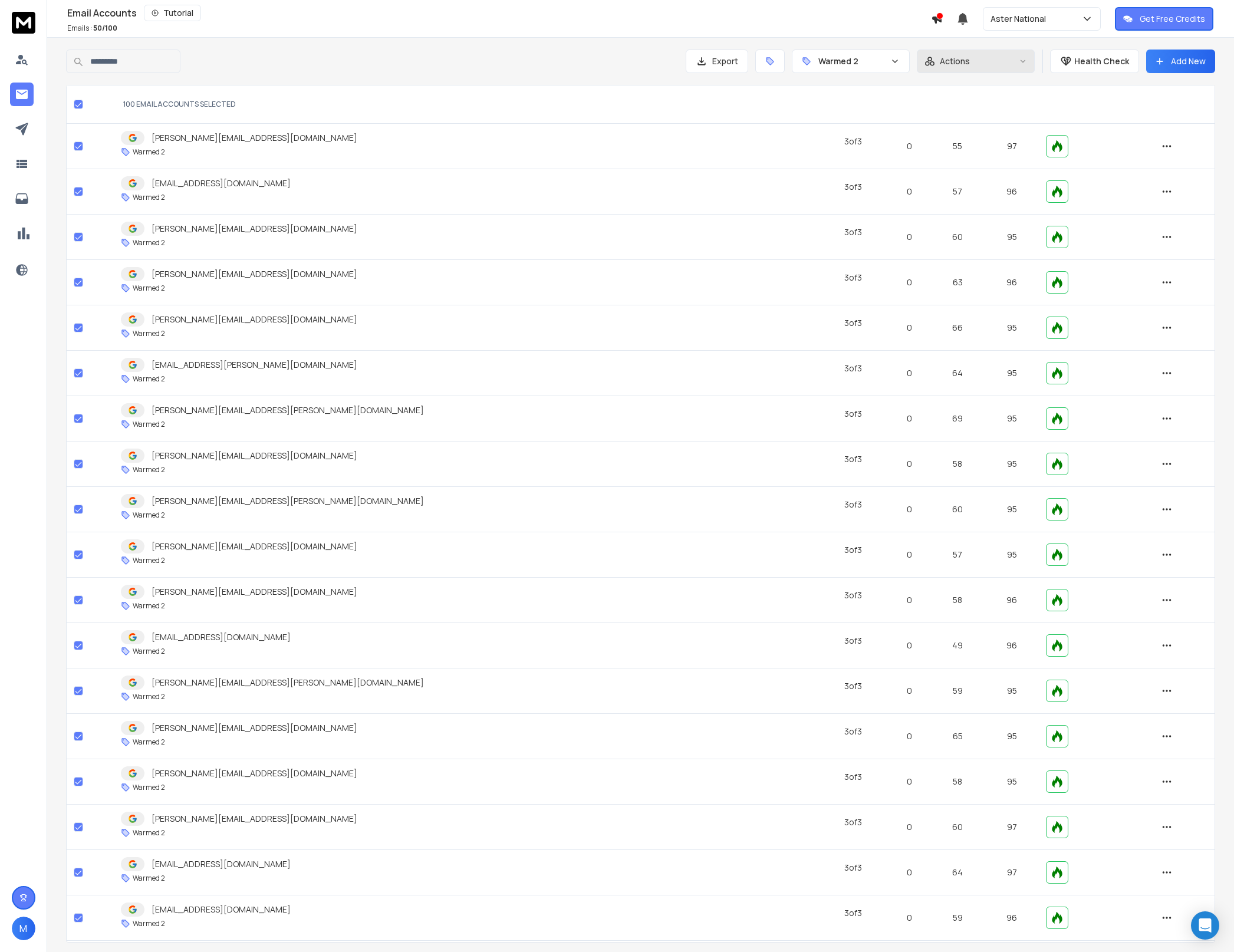
click at [949, 67] on p "Actions" at bounding box center [955, 61] width 30 height 12
click at [952, 98] on div "Bulk Edit" at bounding box center [937, 97] width 50 height 12
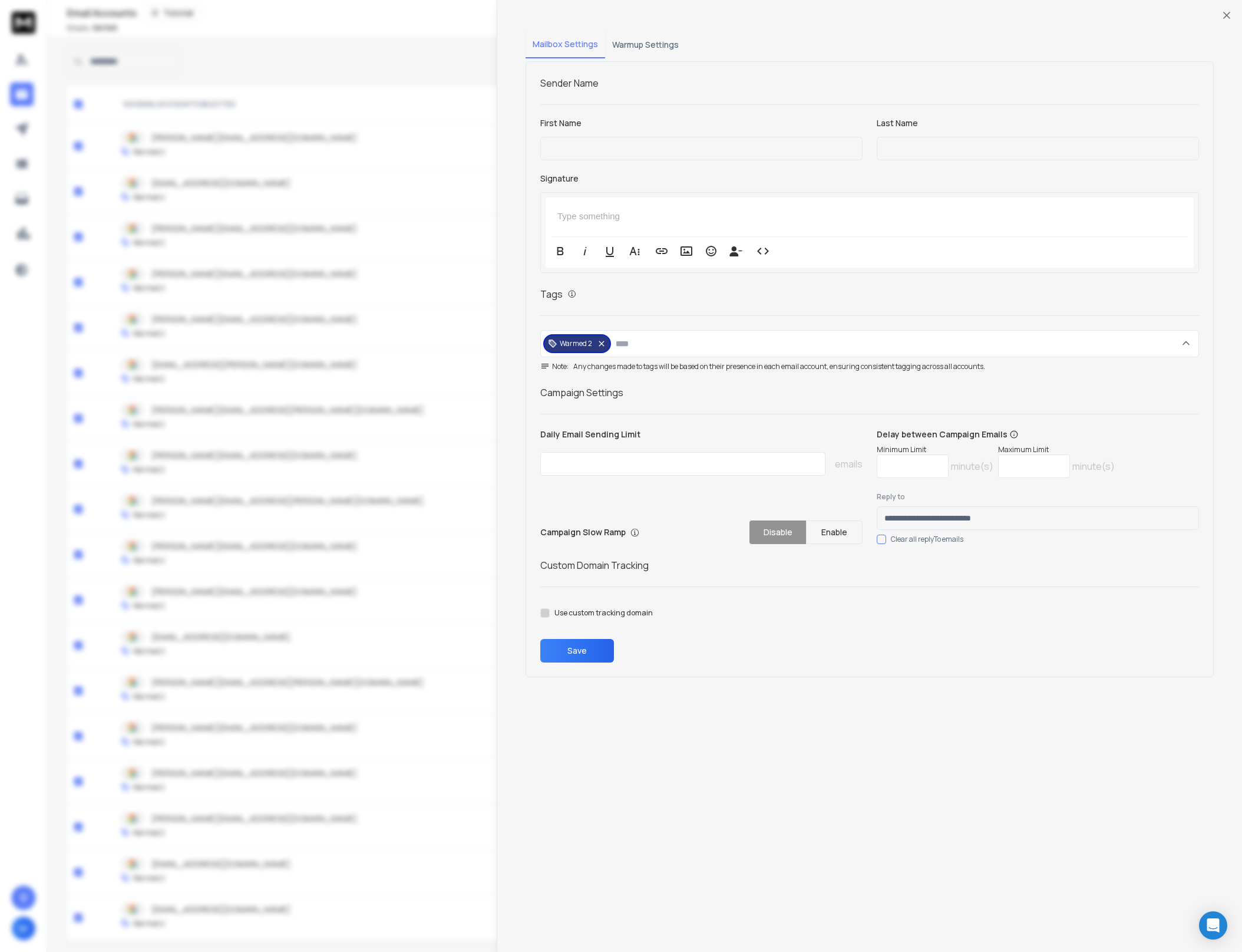
click at [608, 478] on div "emails" at bounding box center [702, 463] width 323 height 28
click at [613, 475] on input "number" at bounding box center [683, 464] width 285 height 23
type input "**"
click at [596, 663] on button "Save" at bounding box center [577, 650] width 73 height 23
